Goal: Task Accomplishment & Management: Manage account settings

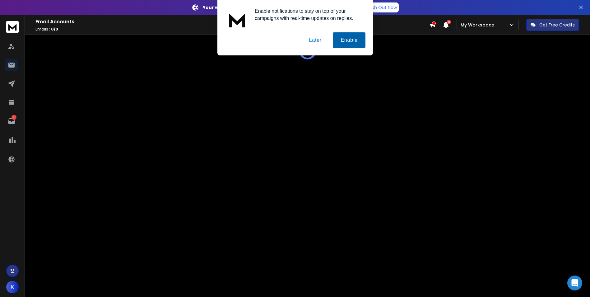
click at [354, 42] on button "Enable" at bounding box center [349, 40] width 33 height 16
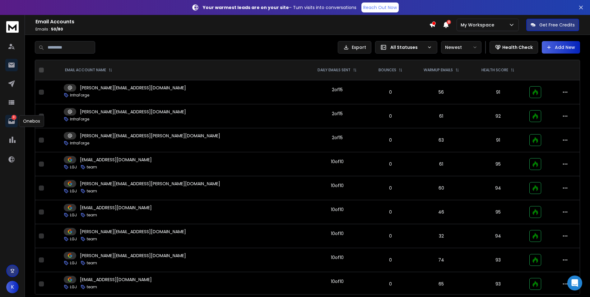
click at [13, 120] on p "3" at bounding box center [14, 117] width 5 height 5
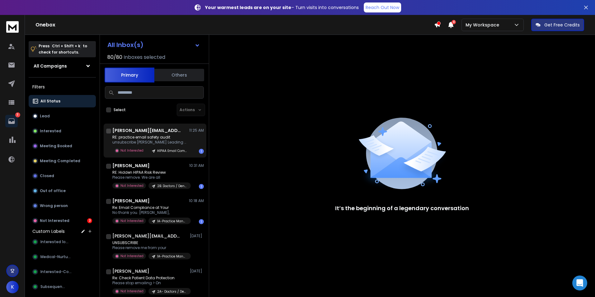
click at [166, 141] on p "unsubscribe Scott Rankin Leading Edge" at bounding box center [149, 142] width 75 height 5
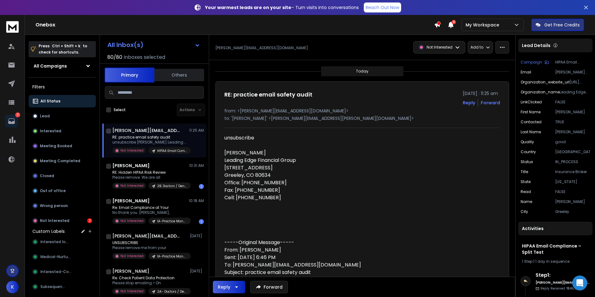
click at [502, 47] on icon "button" at bounding box center [502, 47] width 5 height 1
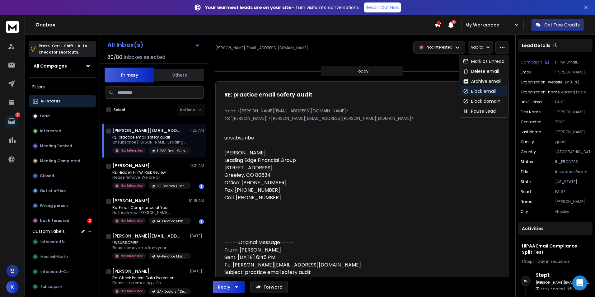
click at [491, 89] on div "Block email" at bounding box center [479, 91] width 33 height 6
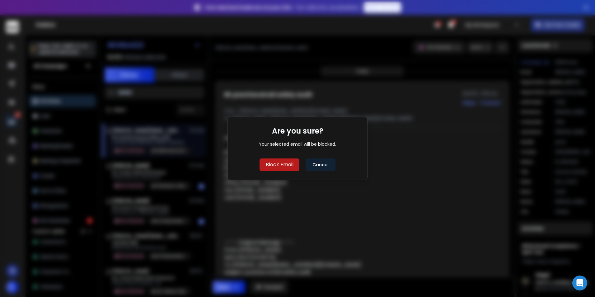
click at [290, 165] on button "Block Email" at bounding box center [279, 164] width 40 height 12
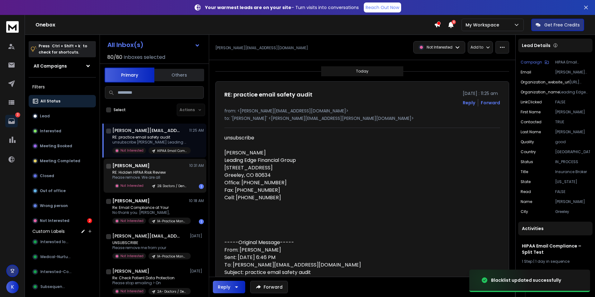
click at [147, 169] on div "Pete Kaminskas 10:31 AM RE: Hidden HIPAA Risk Review Please remove. We are all …" at bounding box center [157, 175] width 91 height 26
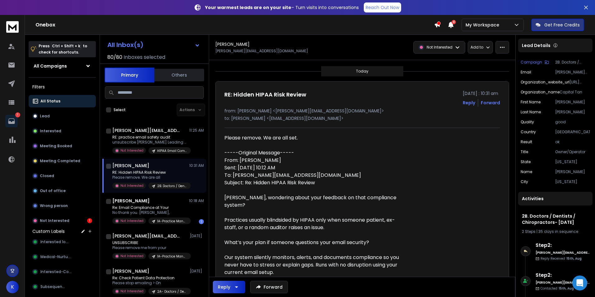
click at [503, 46] on icon "button" at bounding box center [502, 47] width 6 height 6
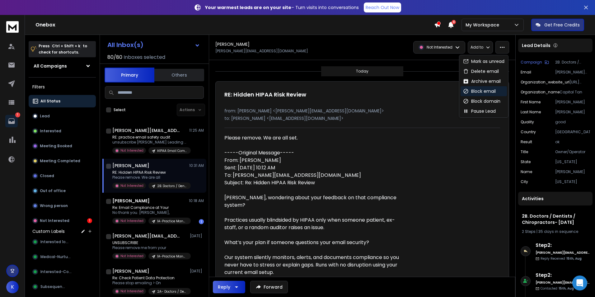
click at [491, 89] on div "Block email" at bounding box center [479, 91] width 33 height 6
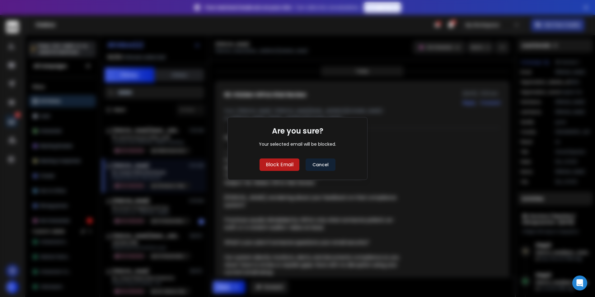
click at [270, 168] on button "Block Email" at bounding box center [279, 164] width 40 height 12
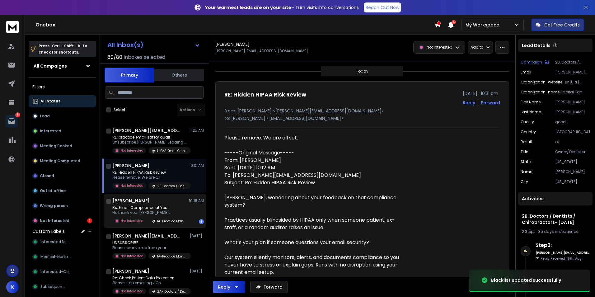
click at [144, 200] on div "Tristene Mikel 10:18 AM" at bounding box center [157, 201] width 91 height 6
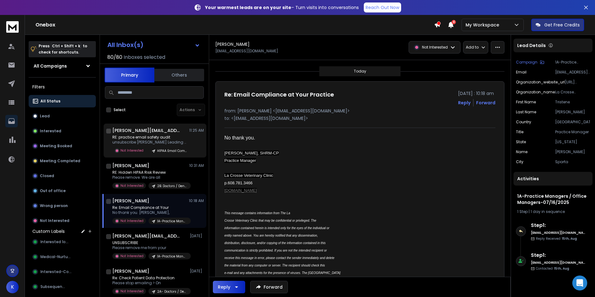
click at [150, 138] on p "RE: practice email safety audit" at bounding box center [149, 137] width 75 height 5
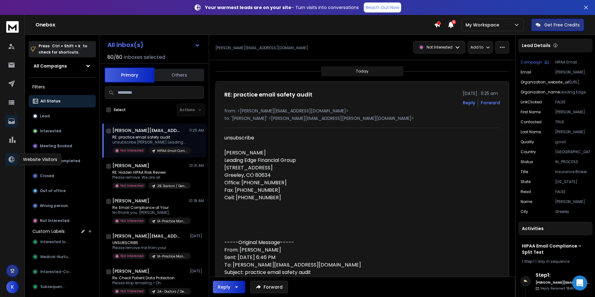
click at [10, 160] on icon at bounding box center [11, 159] width 7 height 7
